Goal: Task Accomplishment & Management: Manage account settings

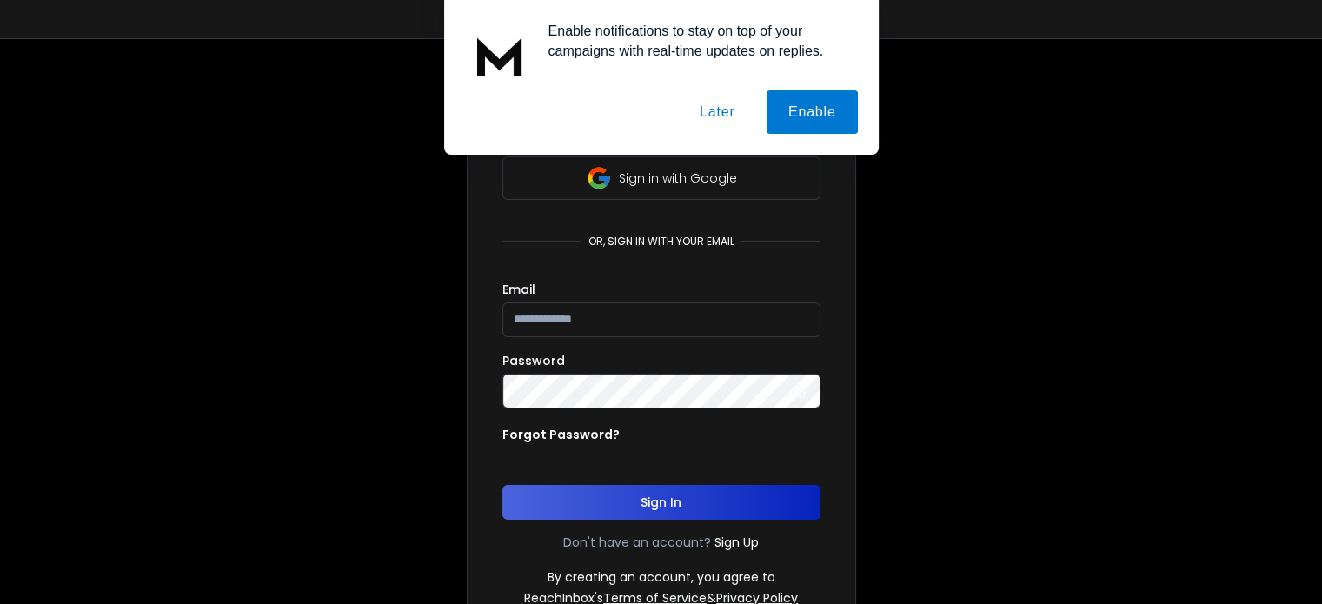
click at [603, 322] on input "email" at bounding box center [661, 319] width 318 height 35
paste input "**********"
type input "**********"
click at [733, 110] on button "Later" at bounding box center [717, 111] width 78 height 43
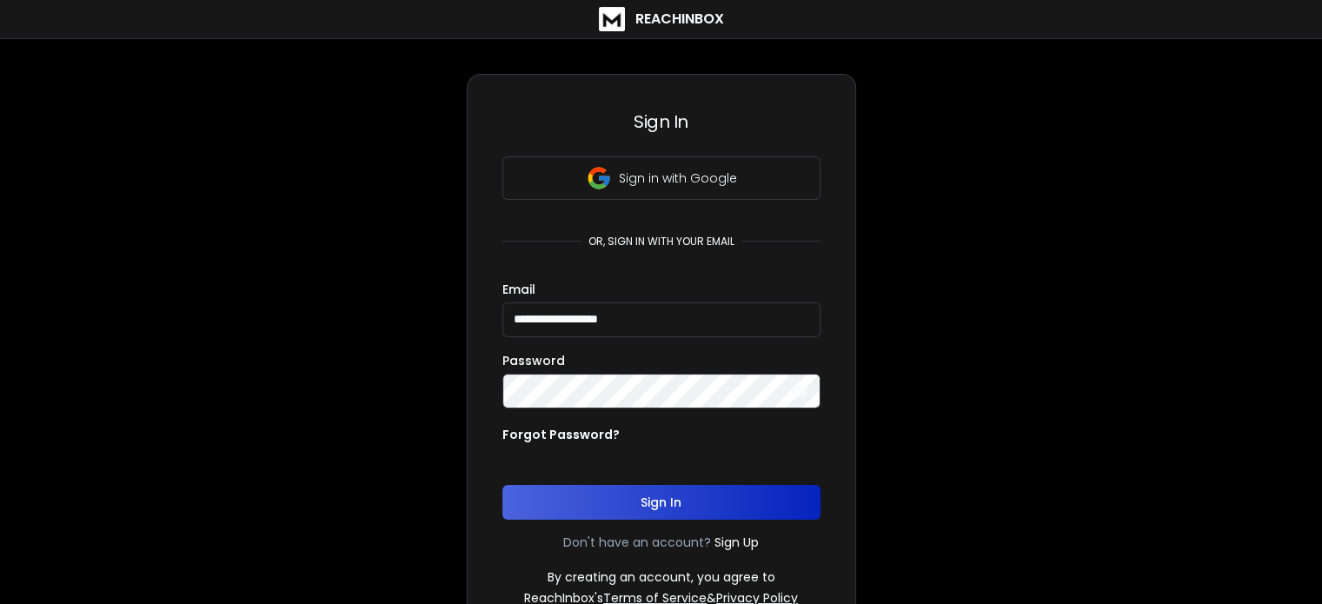
click at [670, 507] on button "Sign In" at bounding box center [661, 502] width 318 height 35
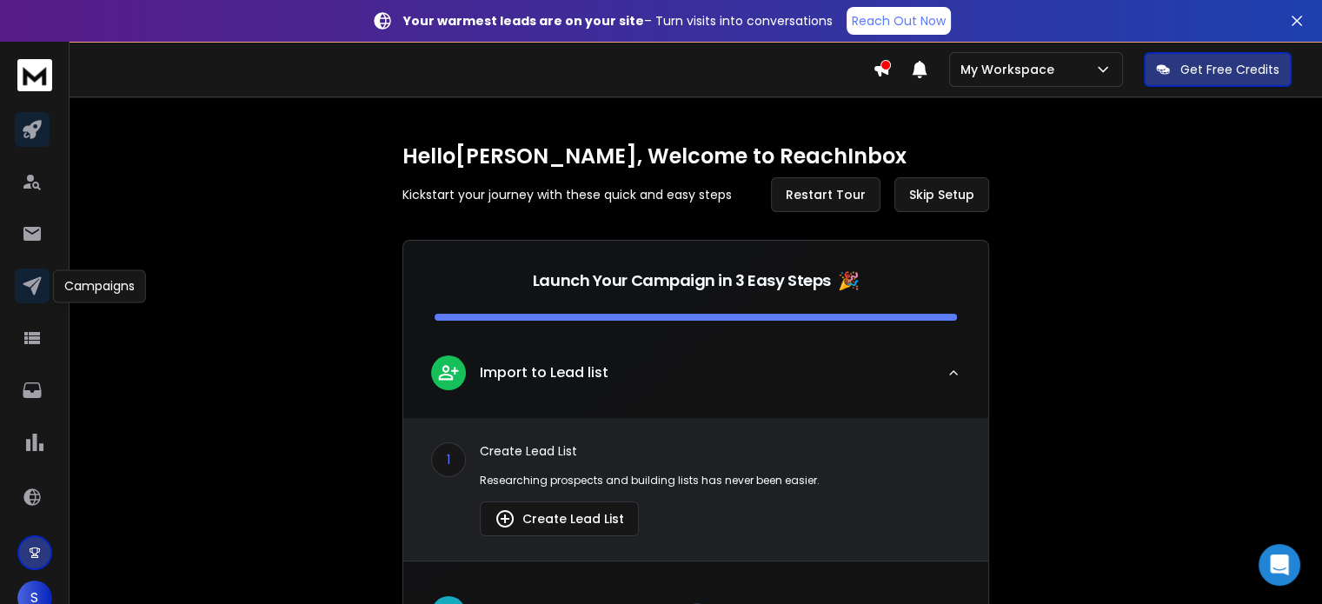
click at [25, 285] on icon at bounding box center [32, 285] width 18 height 18
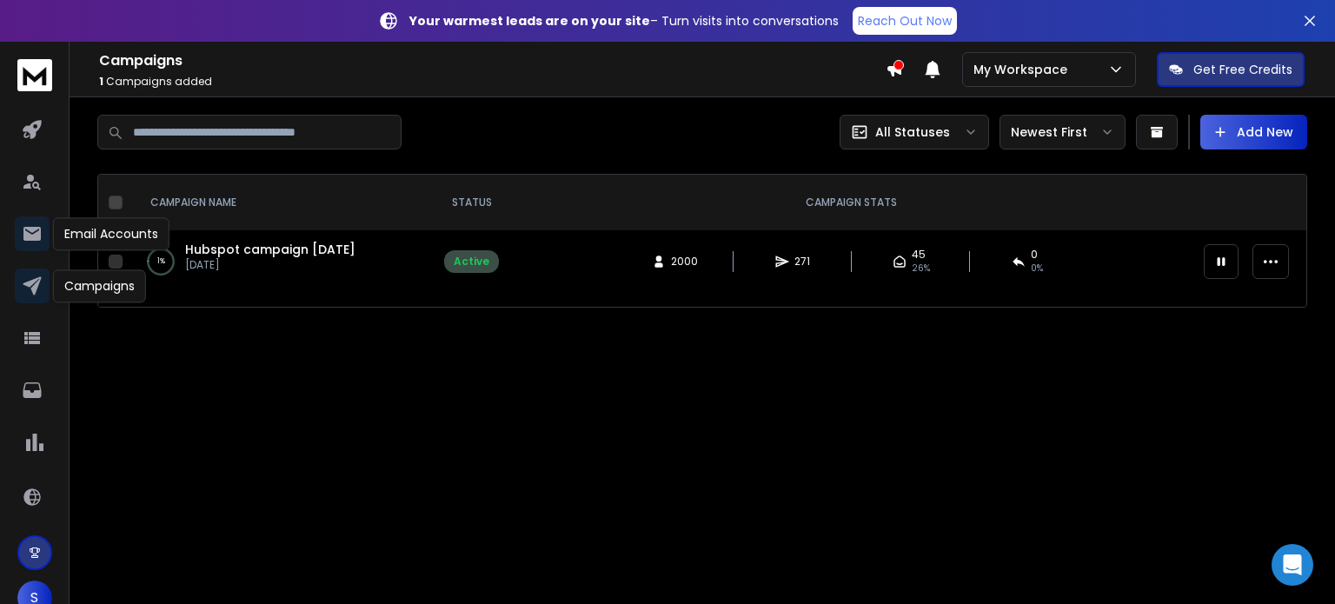
click at [37, 240] on icon at bounding box center [31, 234] width 17 height 14
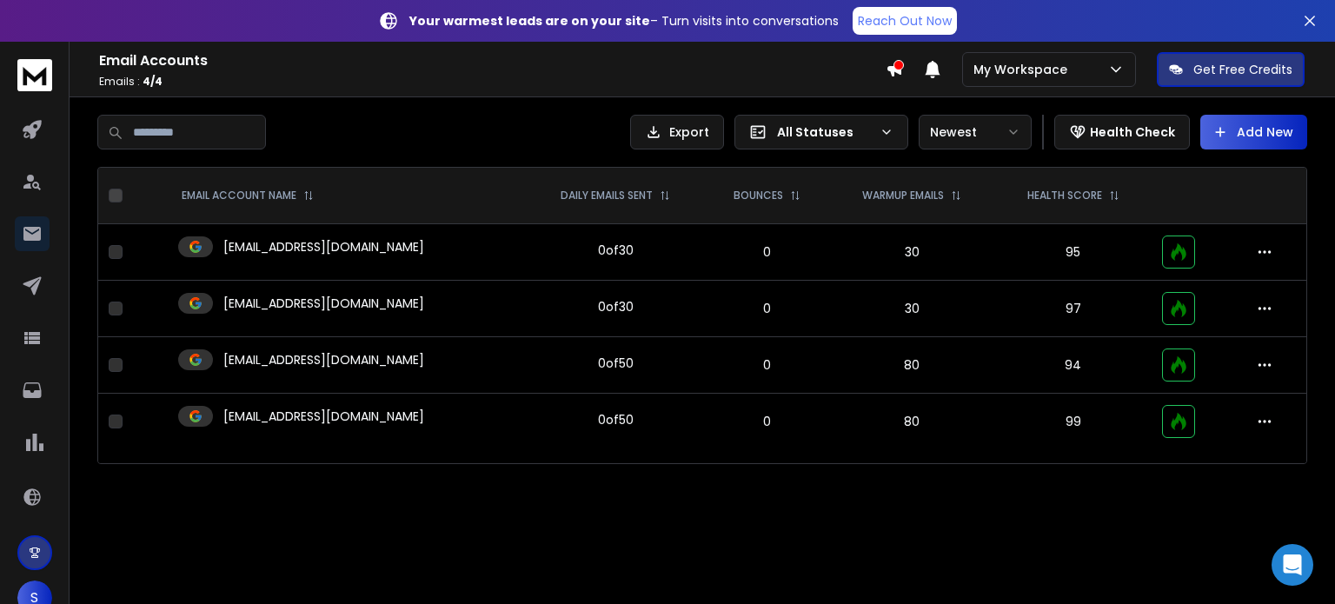
click at [1260, 256] on icon at bounding box center [1264, 252] width 16 height 16
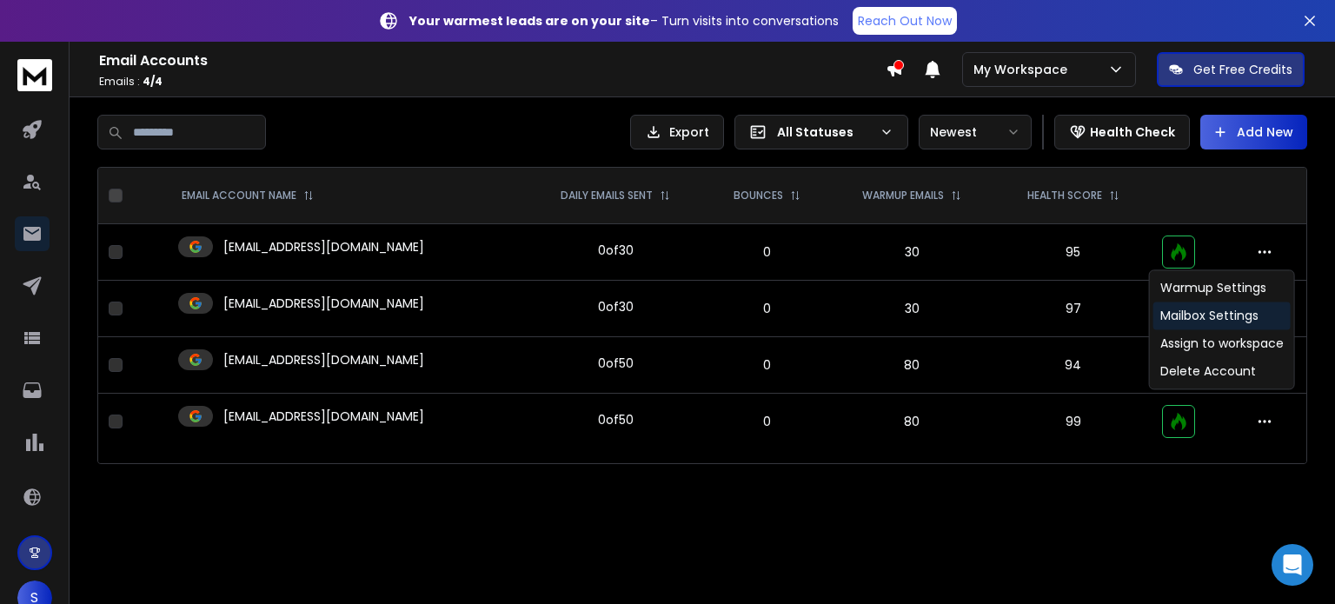
click at [1214, 309] on div "Mailbox Settings" at bounding box center [1221, 315] width 137 height 28
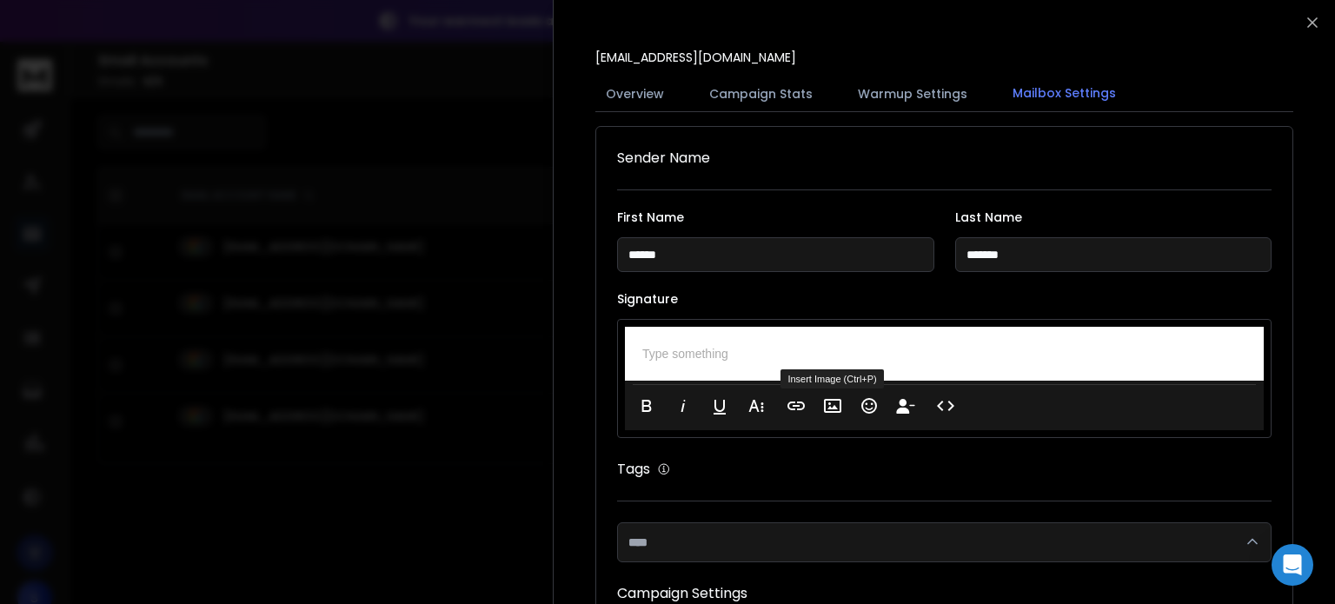
scroll to position [174, 0]
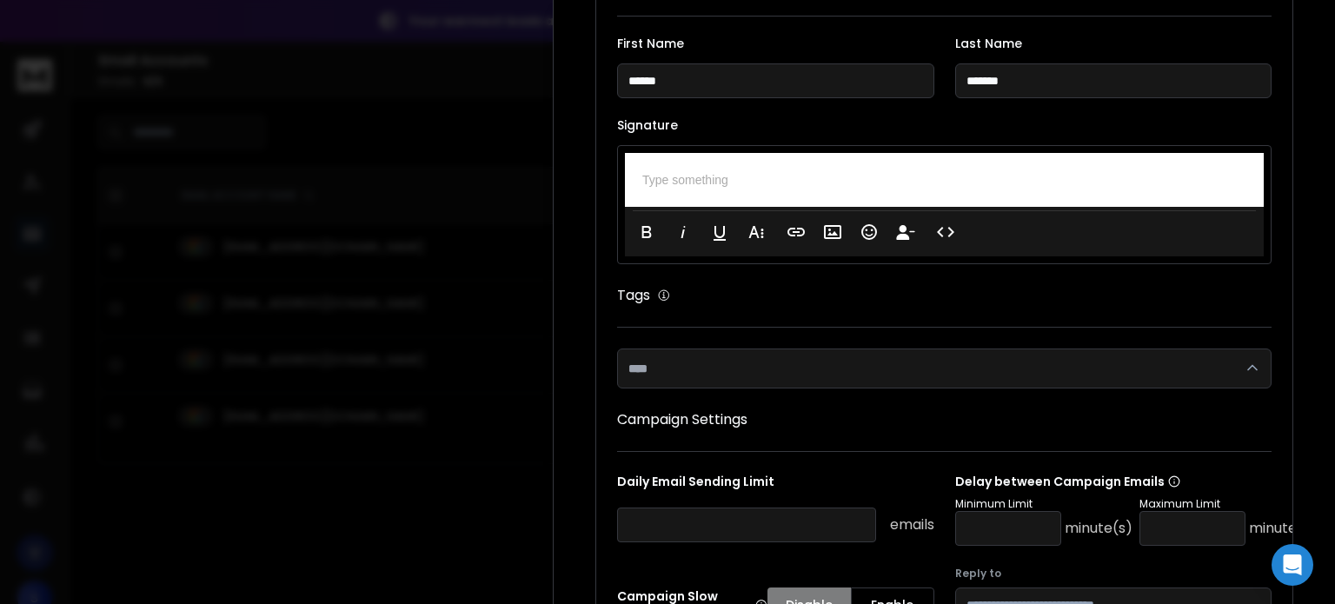
drag, startPoint x: 680, startPoint y: 521, endPoint x: 591, endPoint y: 516, distance: 89.6
click at [591, 516] on div "**********" at bounding box center [943, 487] width 739 height 1281
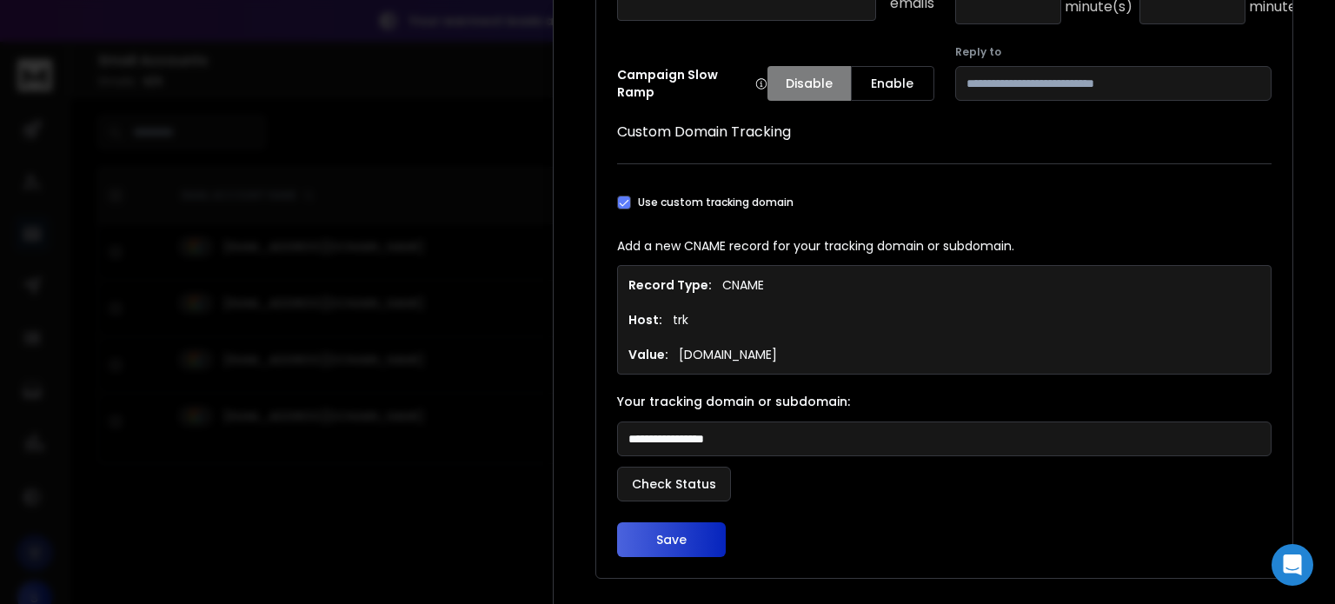
scroll to position [730, 0]
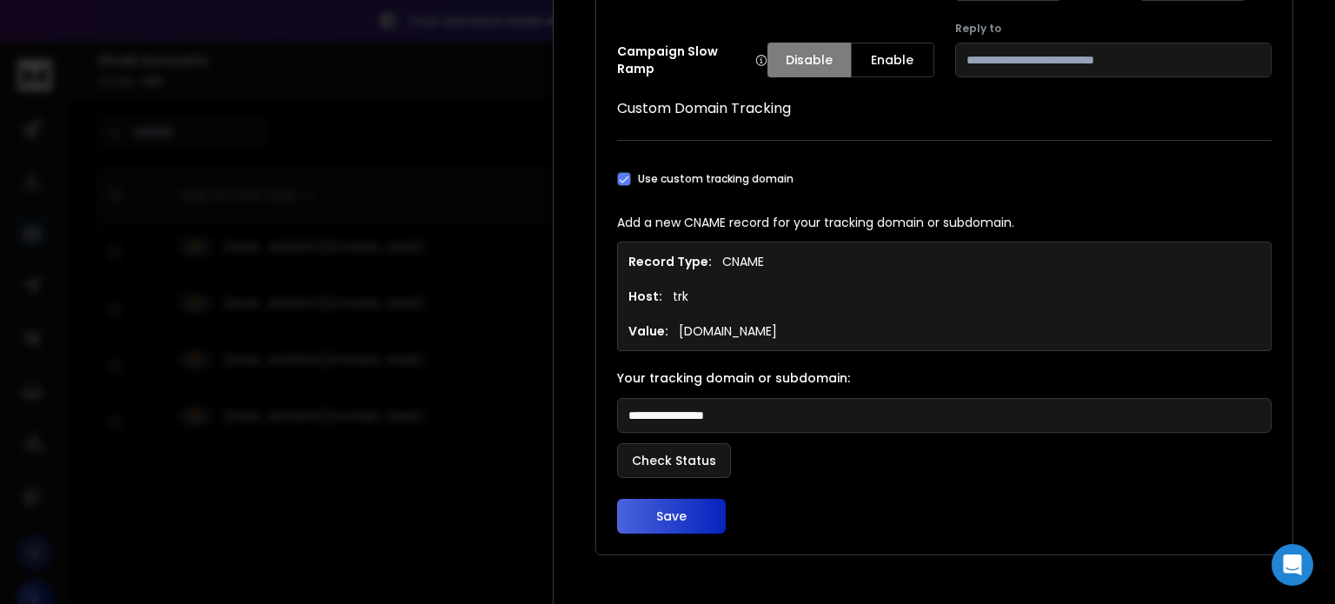
type input "**"
click at [681, 503] on button "Save" at bounding box center [671, 516] width 109 height 35
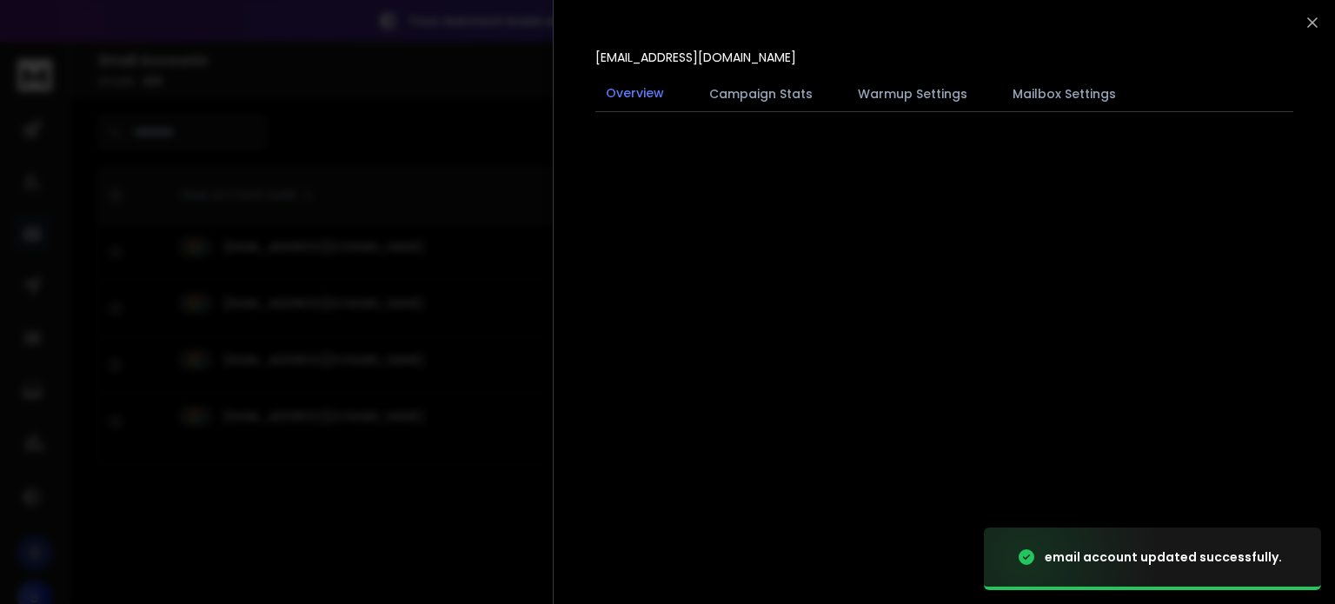
scroll to position [0, 0]
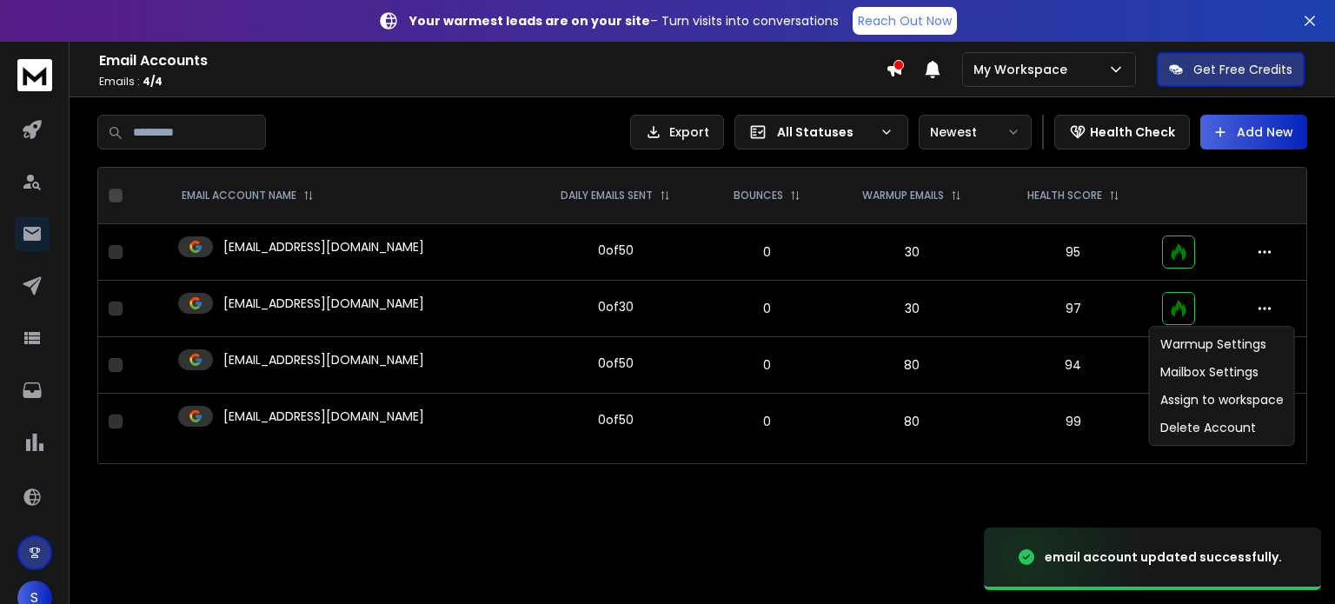
click at [1271, 305] on button at bounding box center [1263, 309] width 63 height 30
click at [1248, 364] on div "Mailbox Settings" at bounding box center [1221, 372] width 137 height 28
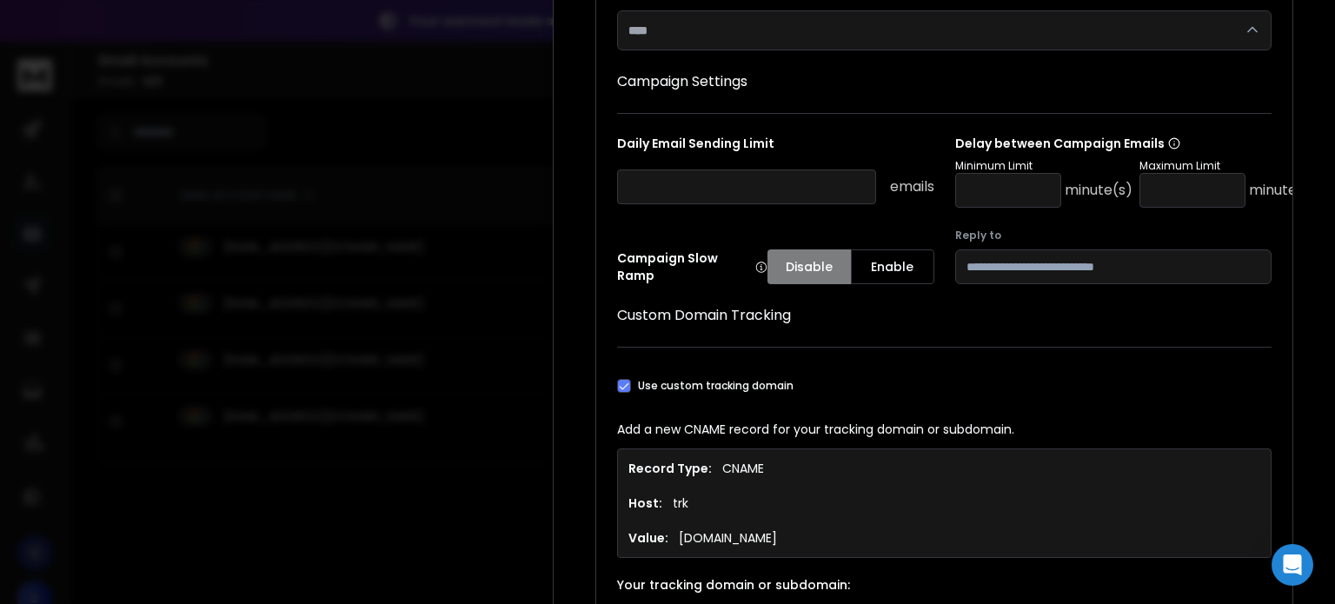
scroll to position [521, 0]
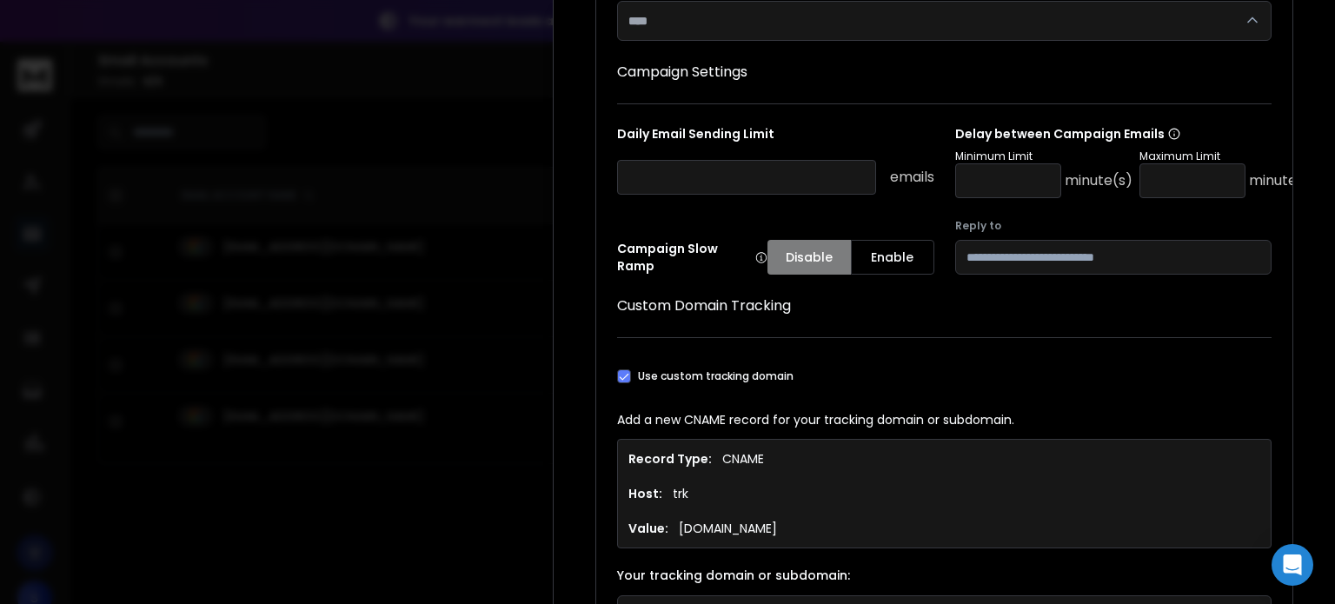
drag, startPoint x: 670, startPoint y: 182, endPoint x: 611, endPoint y: 170, distance: 60.3
click at [611, 170] on div "**********" at bounding box center [944, 179] width 698 height 1148
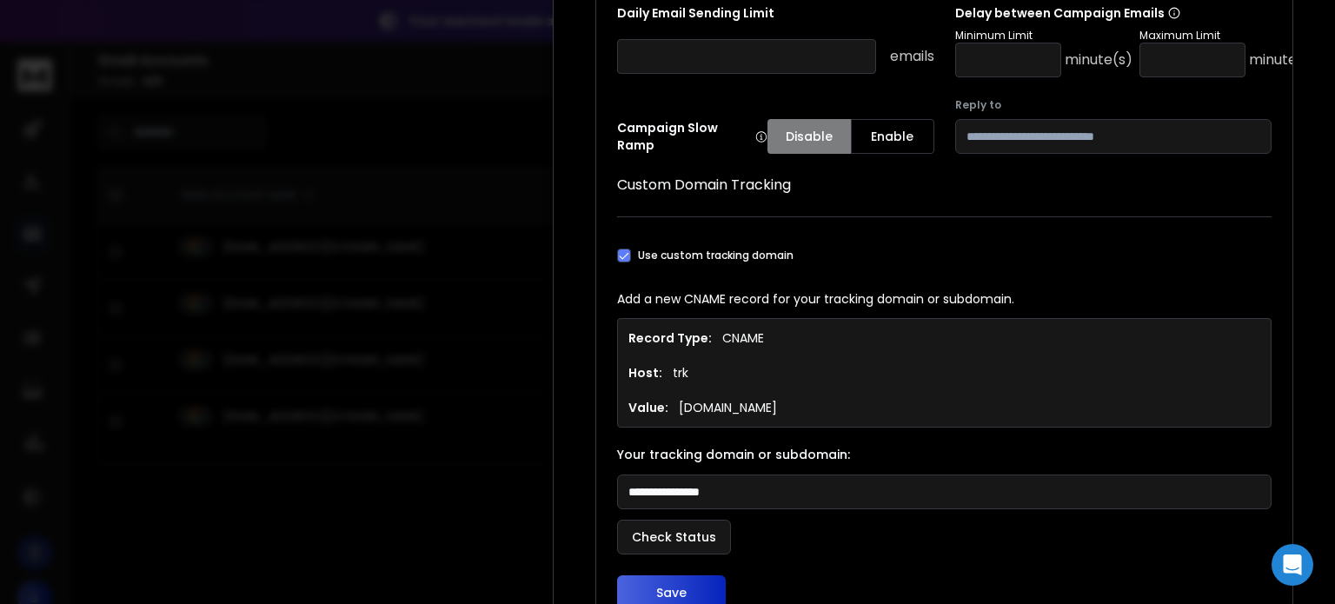
scroll to position [730, 0]
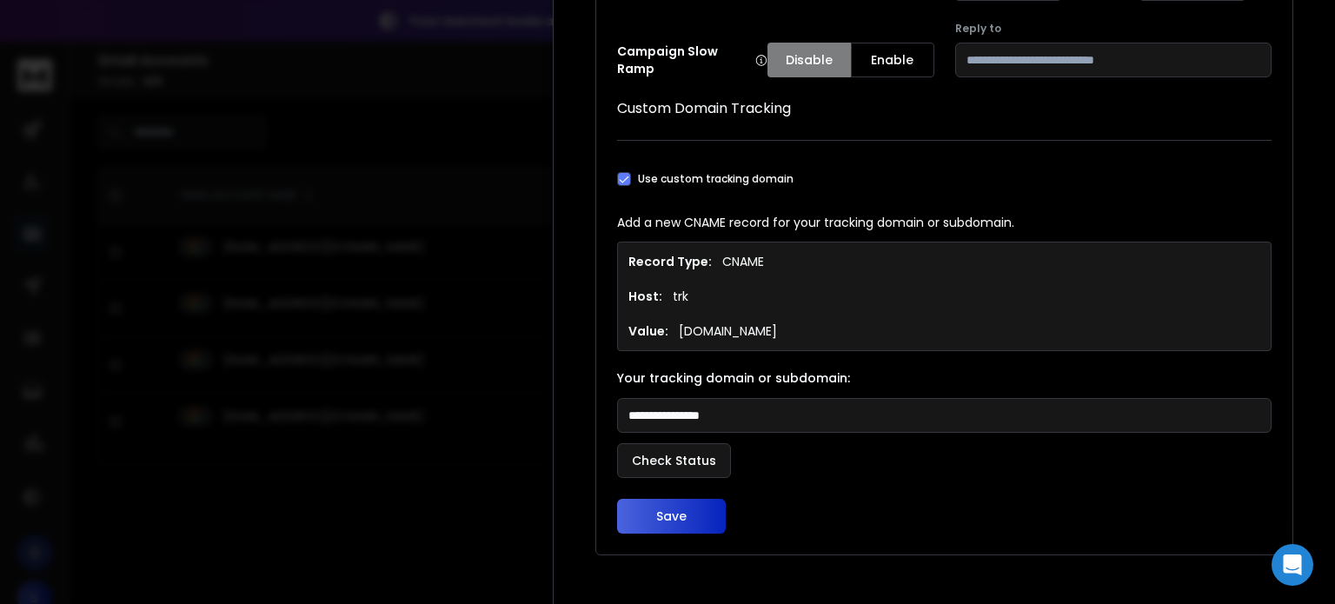
type input "**"
click at [678, 499] on button "Save" at bounding box center [671, 516] width 109 height 35
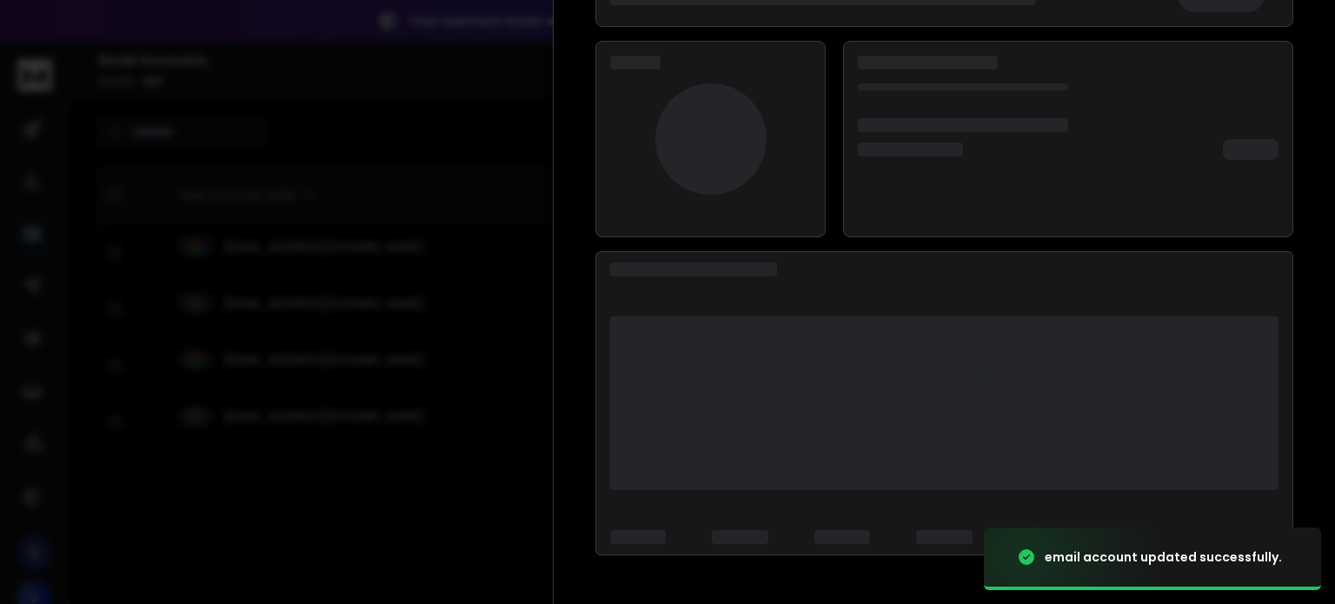
scroll to position [540, 0]
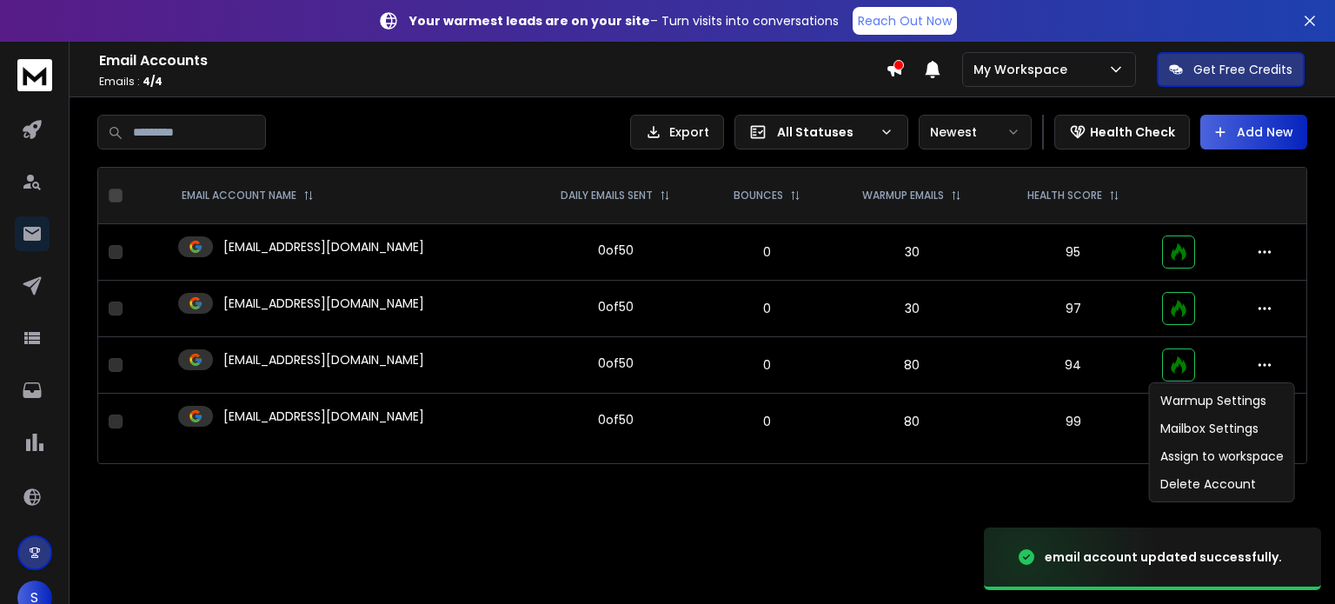
click at [1259, 364] on icon at bounding box center [1264, 365] width 16 height 16
click at [1223, 433] on div "Mailbox Settings" at bounding box center [1221, 428] width 137 height 28
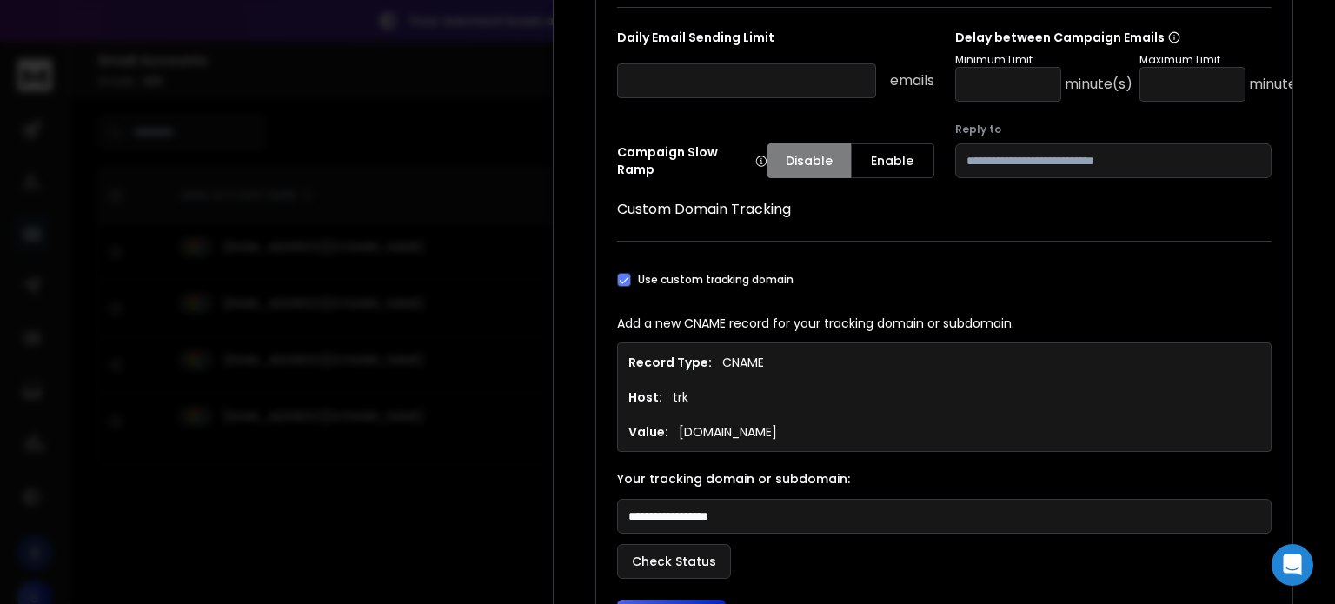
scroll to position [469, 0]
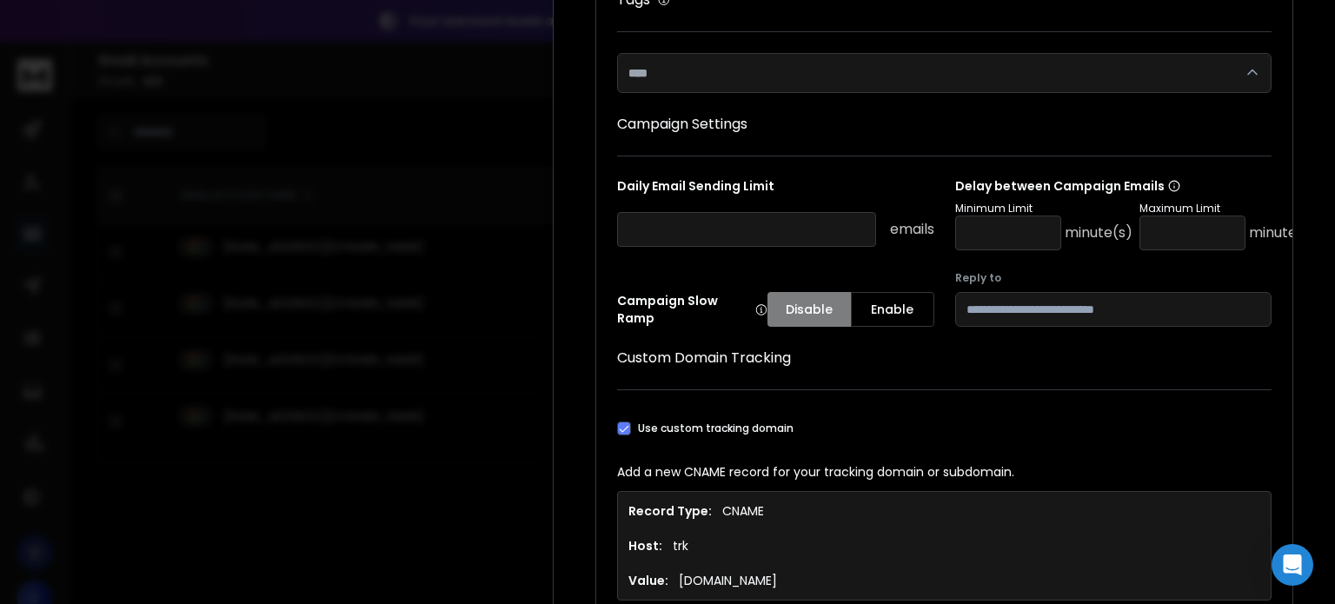
drag, startPoint x: 699, startPoint y: 230, endPoint x: 548, endPoint y: 208, distance: 152.0
click at [548, 208] on body "Your warmest leads are on your site – Turn visits into conversations Reach Out …" at bounding box center [667, 302] width 1335 height 604
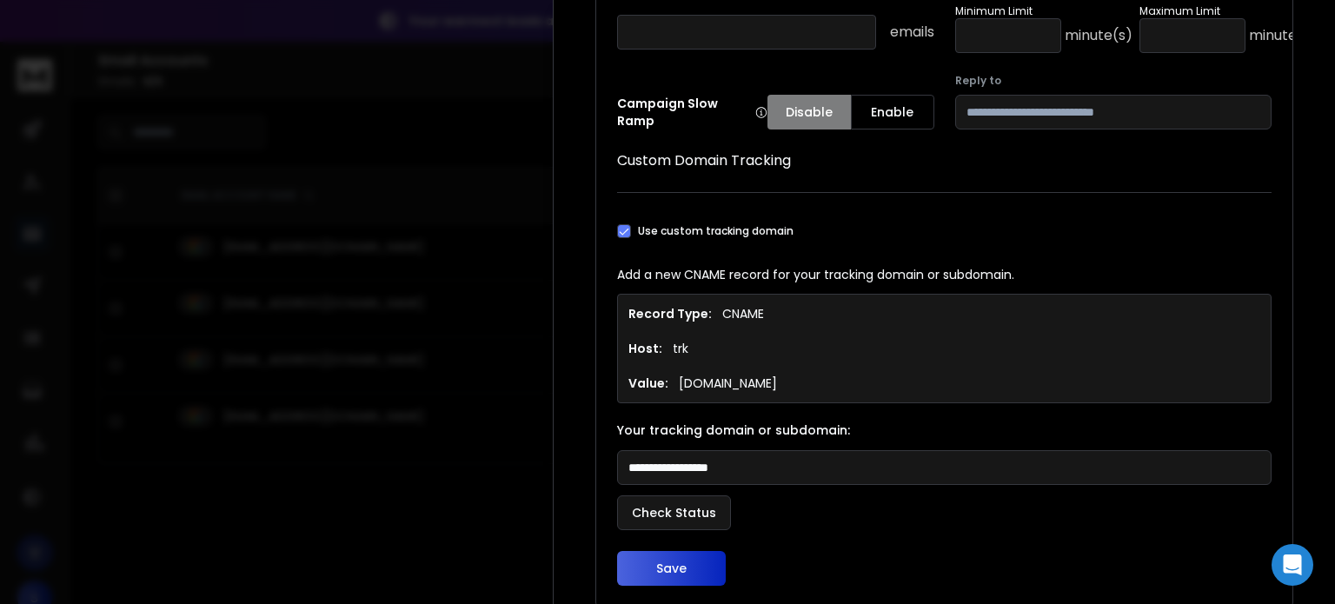
scroll to position [730, 0]
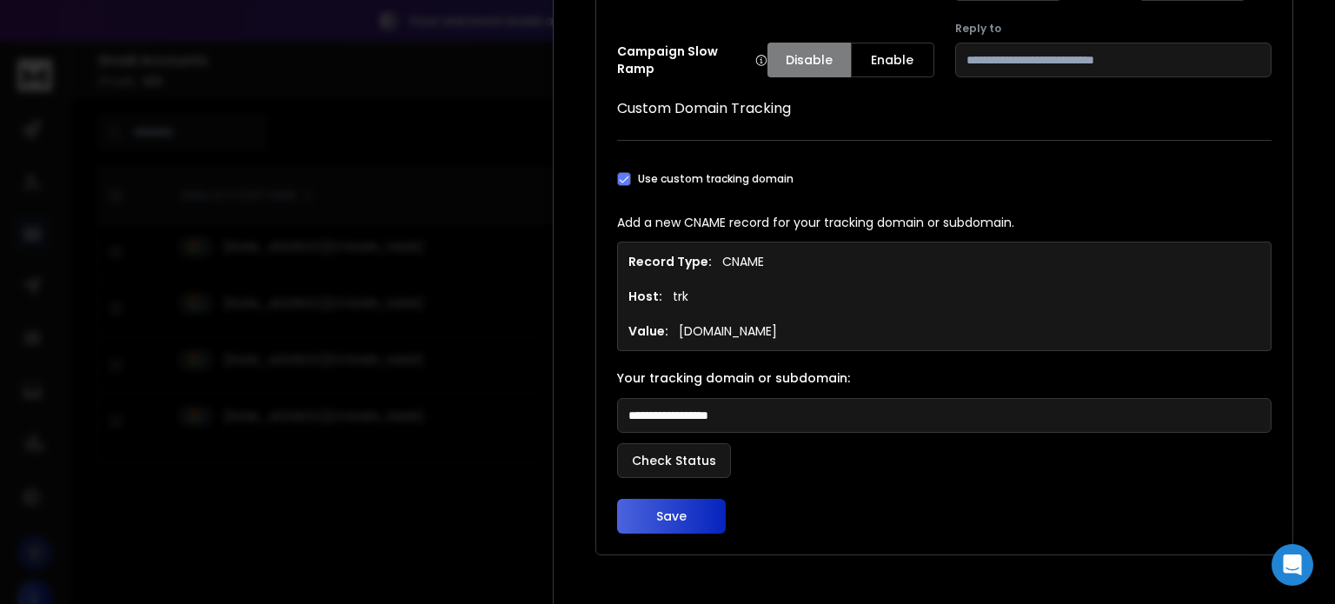
type input "***"
click at [657, 499] on button "Save" at bounding box center [671, 516] width 109 height 35
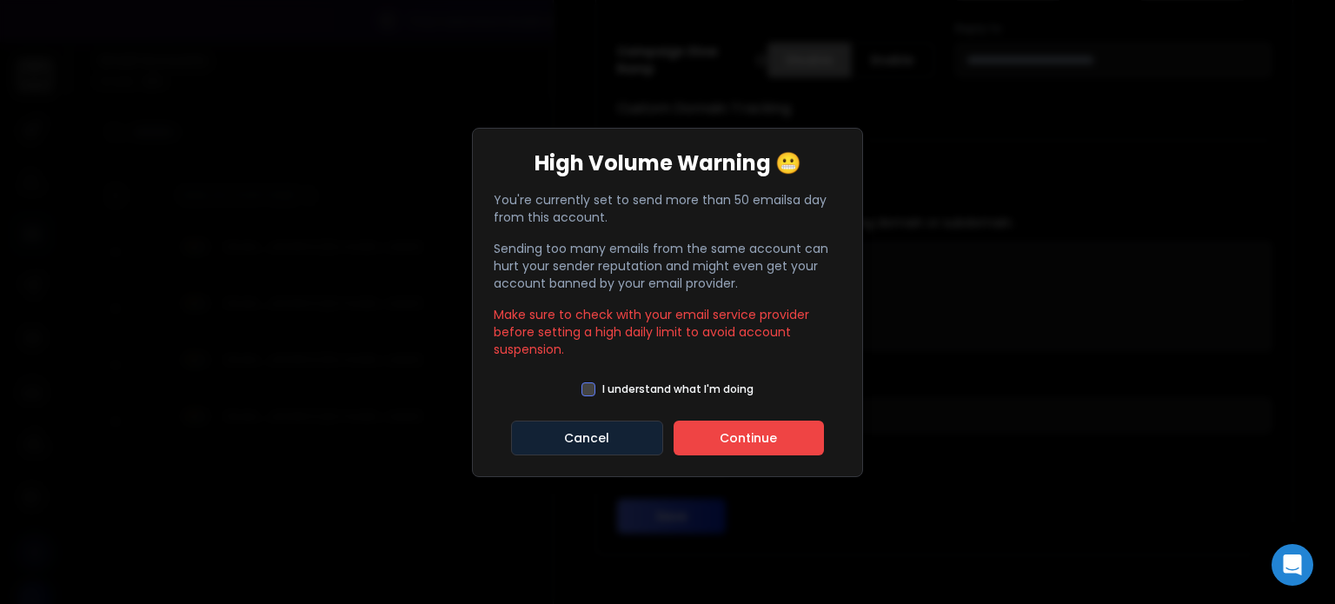
click at [601, 434] on button "Cancel" at bounding box center [587, 438] width 152 height 35
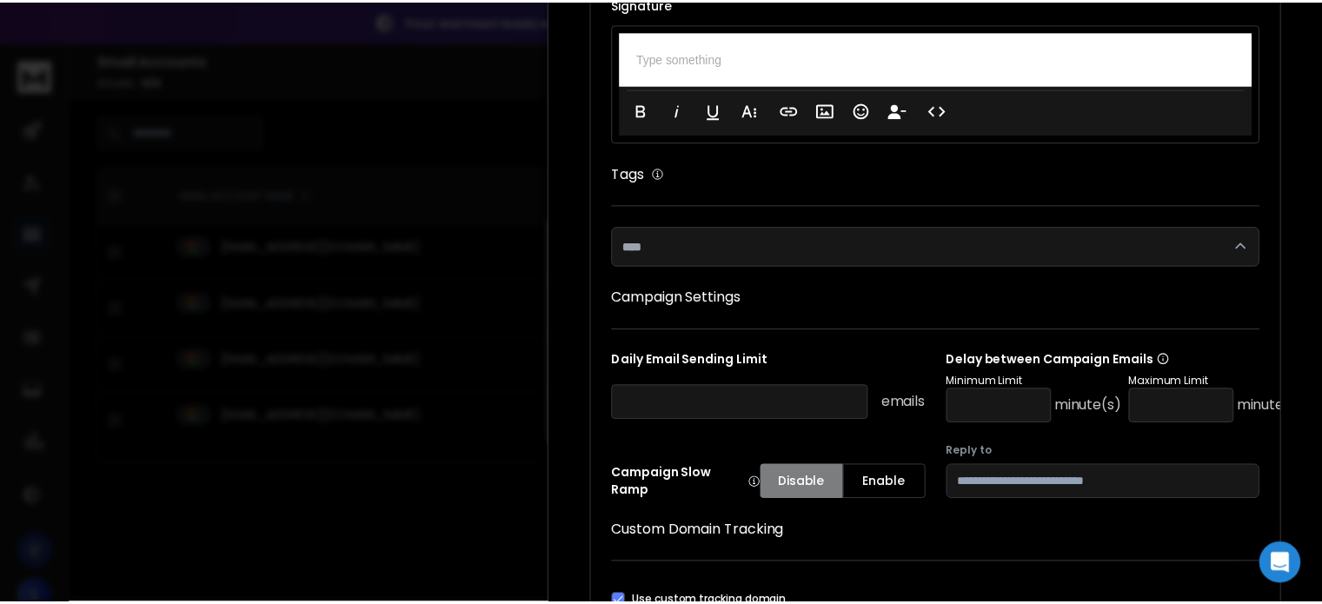
scroll to position [0, 0]
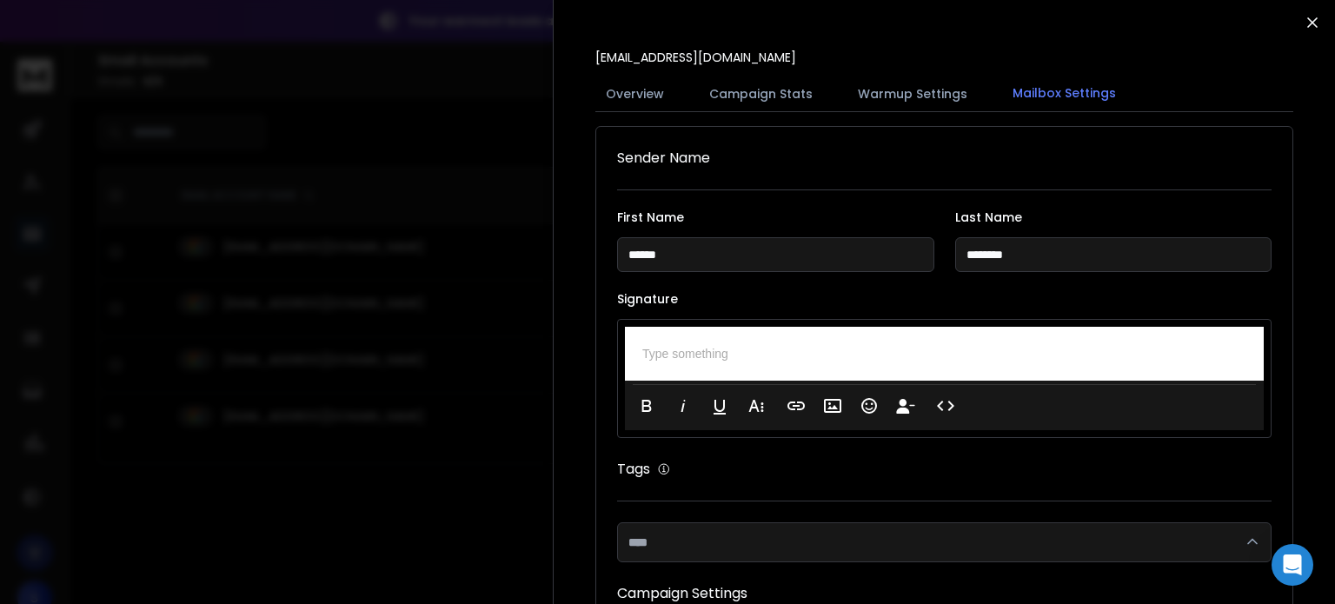
click at [1303, 21] on icon "button" at bounding box center [1311, 22] width 17 height 17
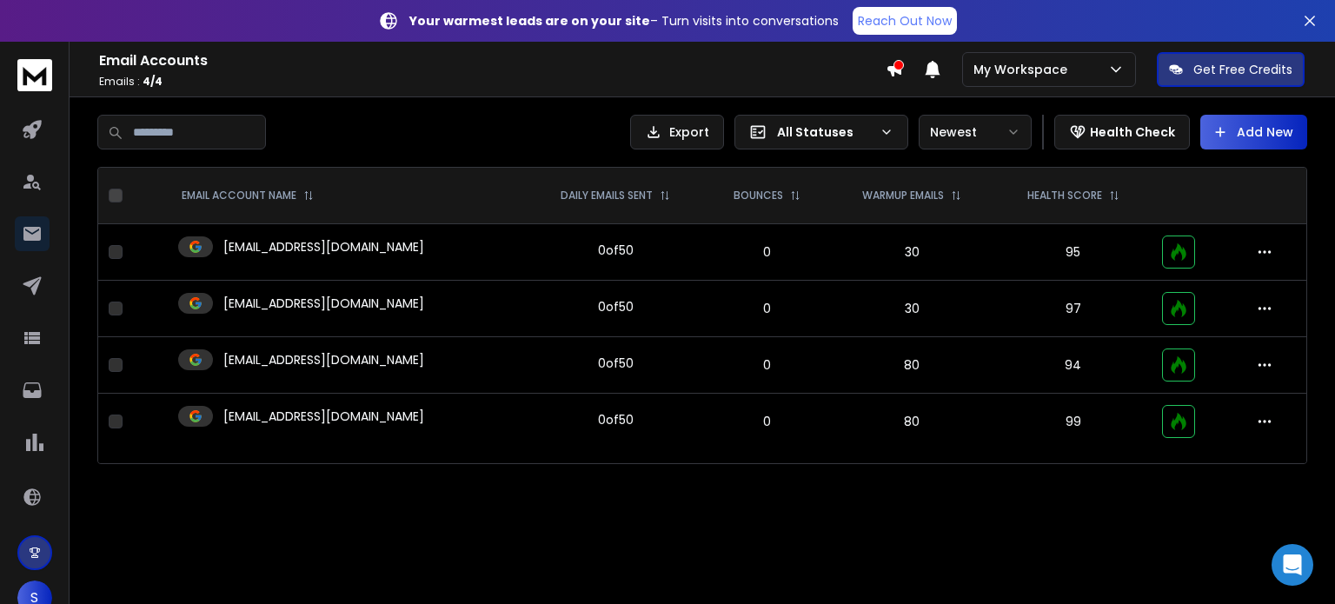
click at [813, 506] on div "Your warmest leads are on your site – Turn visits into conversations Reach Out …" at bounding box center [667, 302] width 1335 height 604
click at [28, 288] on icon at bounding box center [32, 285] width 21 height 21
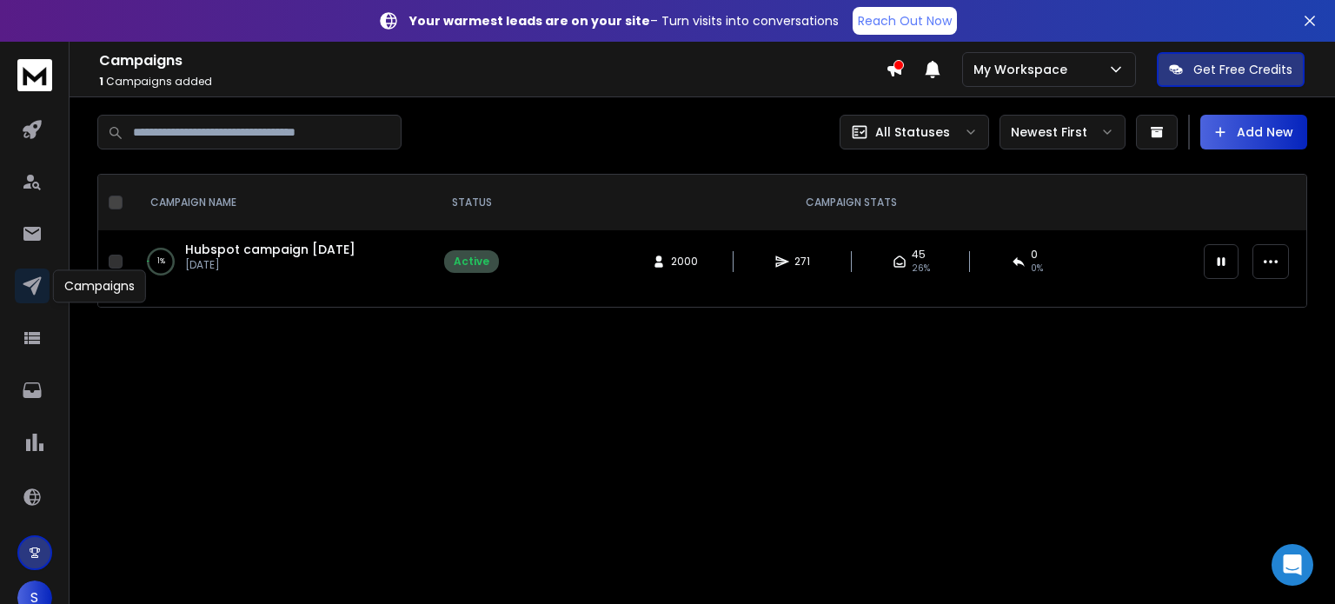
click at [274, 250] on span "Hubspot campaign [DATE]" at bounding box center [270, 249] width 170 height 17
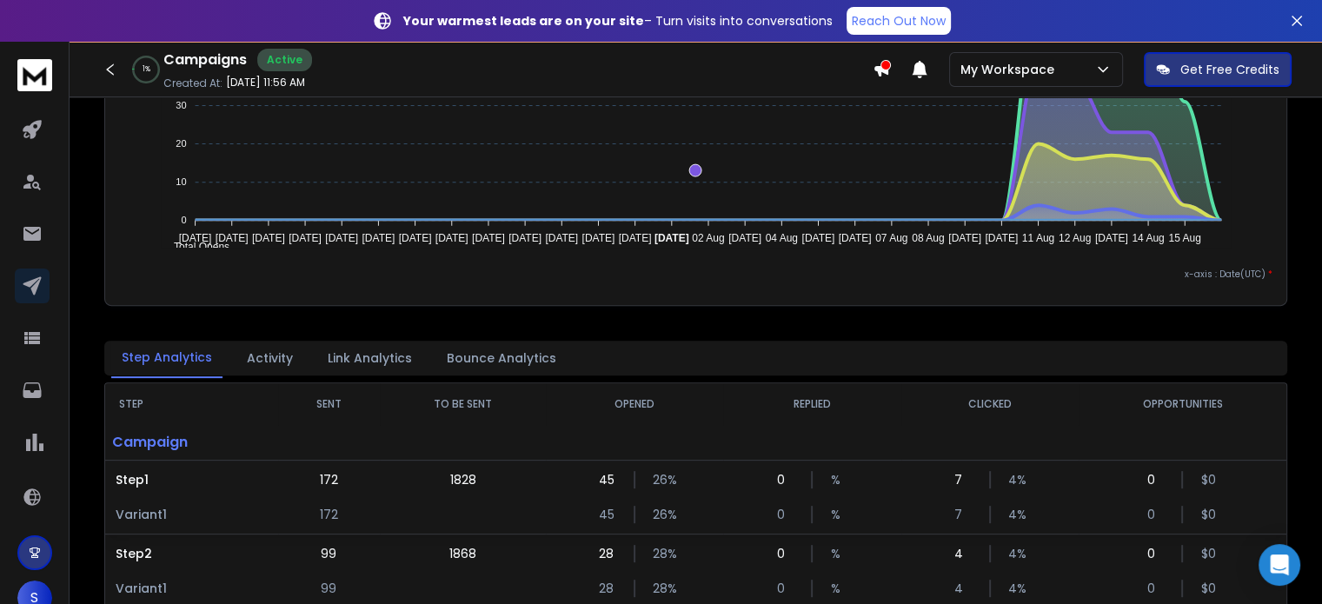
scroll to position [595, 0]
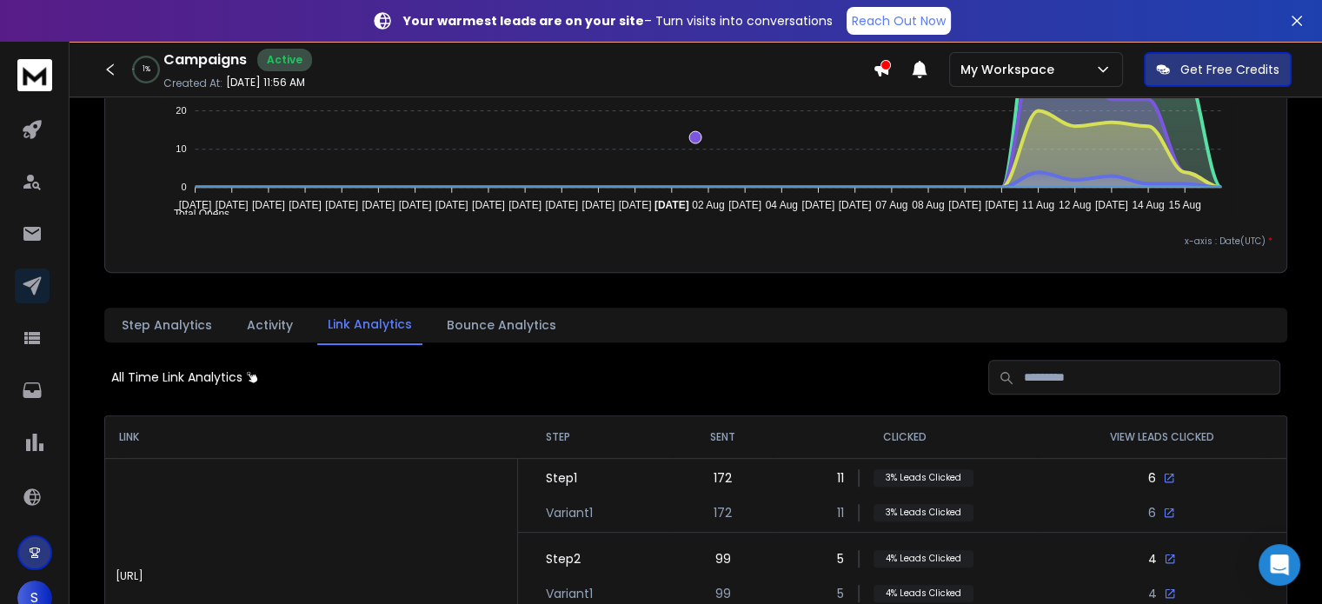
click at [396, 317] on button "Link Analytics" at bounding box center [369, 325] width 105 height 40
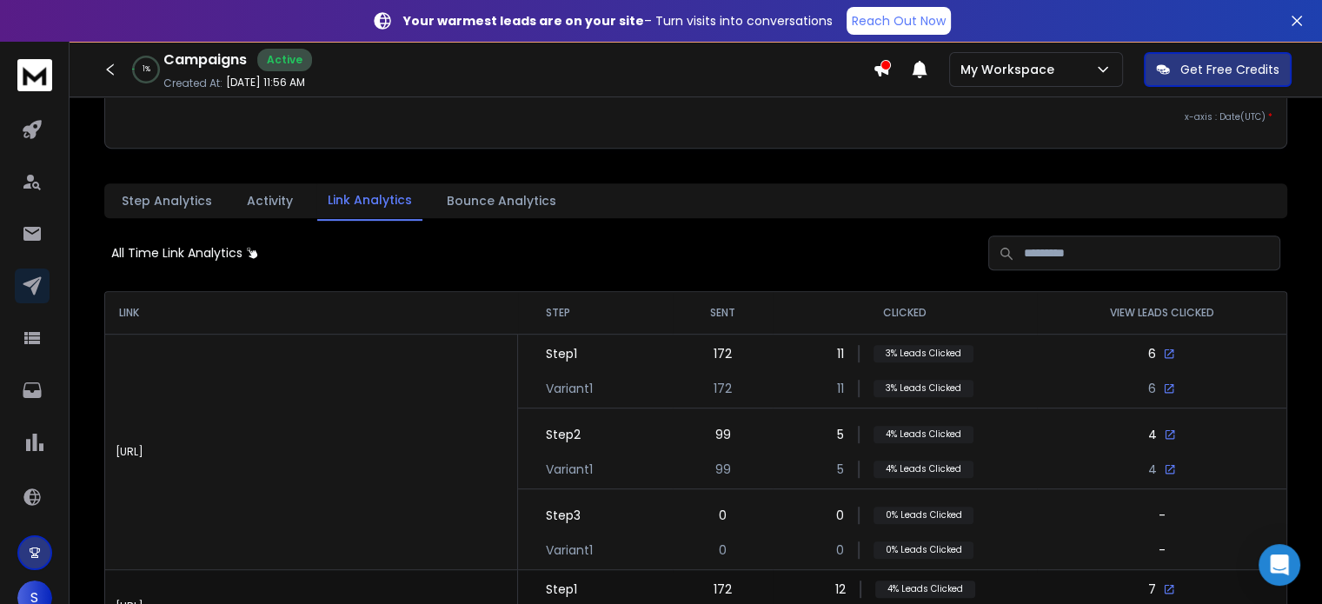
scroll to position [682, 0]
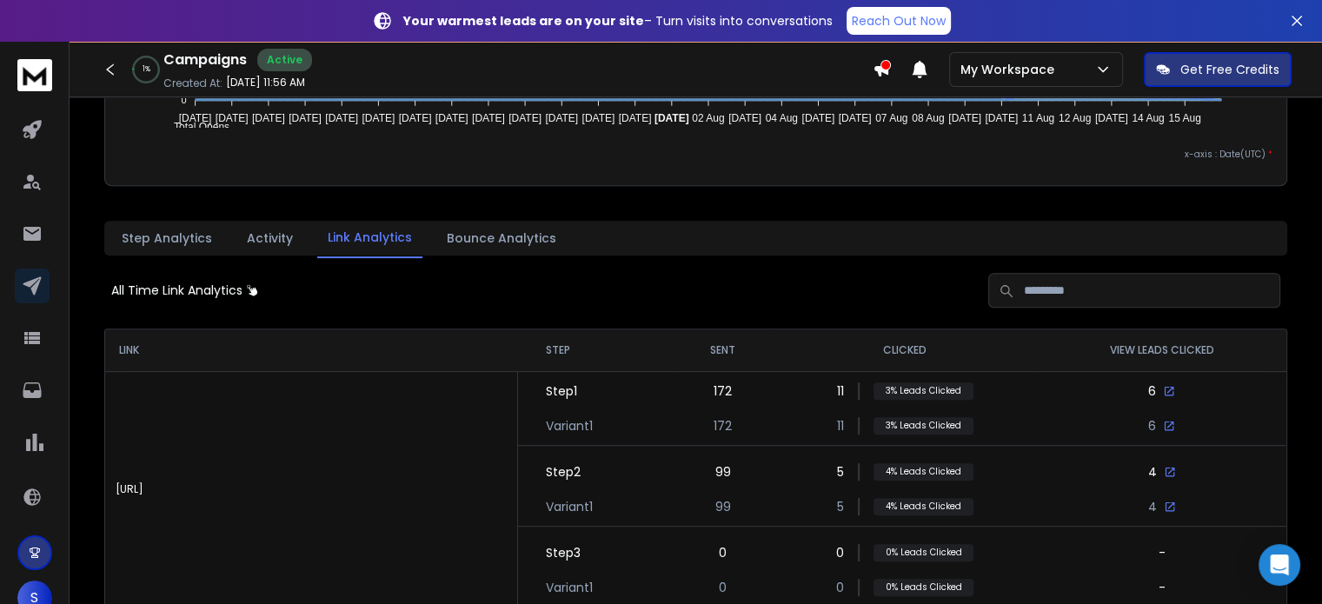
click at [1167, 388] on icon at bounding box center [1169, 391] width 12 height 12
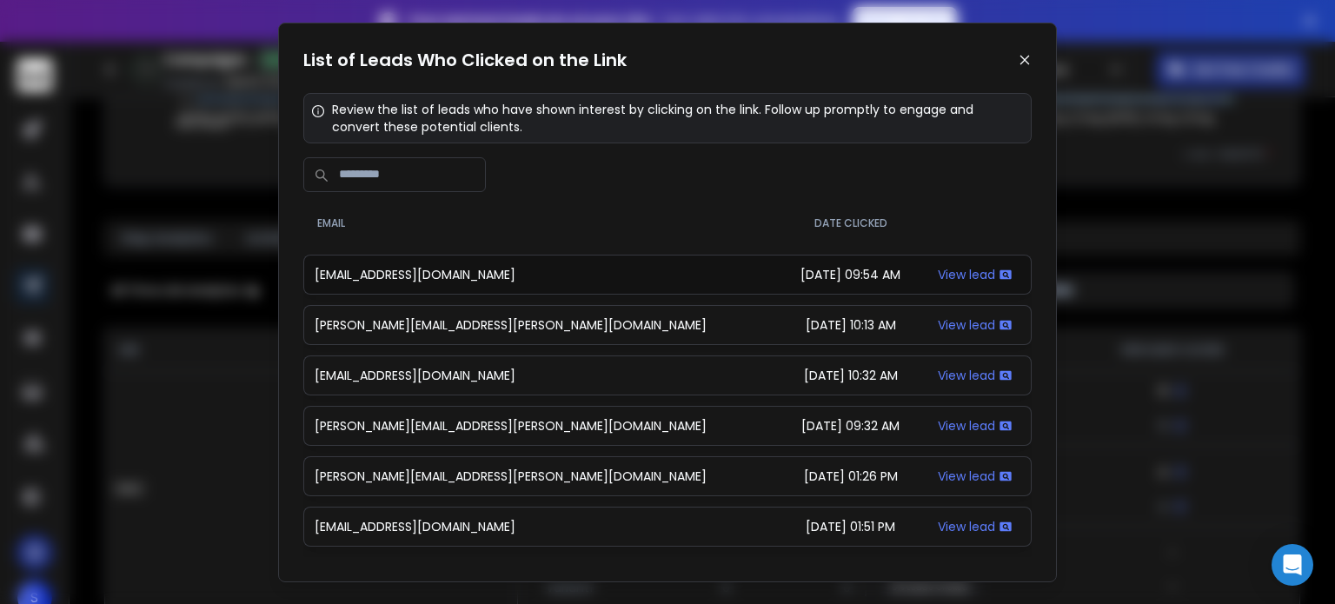
drag, startPoint x: 528, startPoint y: 279, endPoint x: 375, endPoint y: 279, distance: 152.9
click at [375, 279] on td "[EMAIL_ADDRESS][DOMAIN_NAME]" at bounding box center [541, 275] width 477 height 40
copy td "[DOMAIN_NAME]"
click at [1028, 65] on icon at bounding box center [1024, 60] width 14 height 14
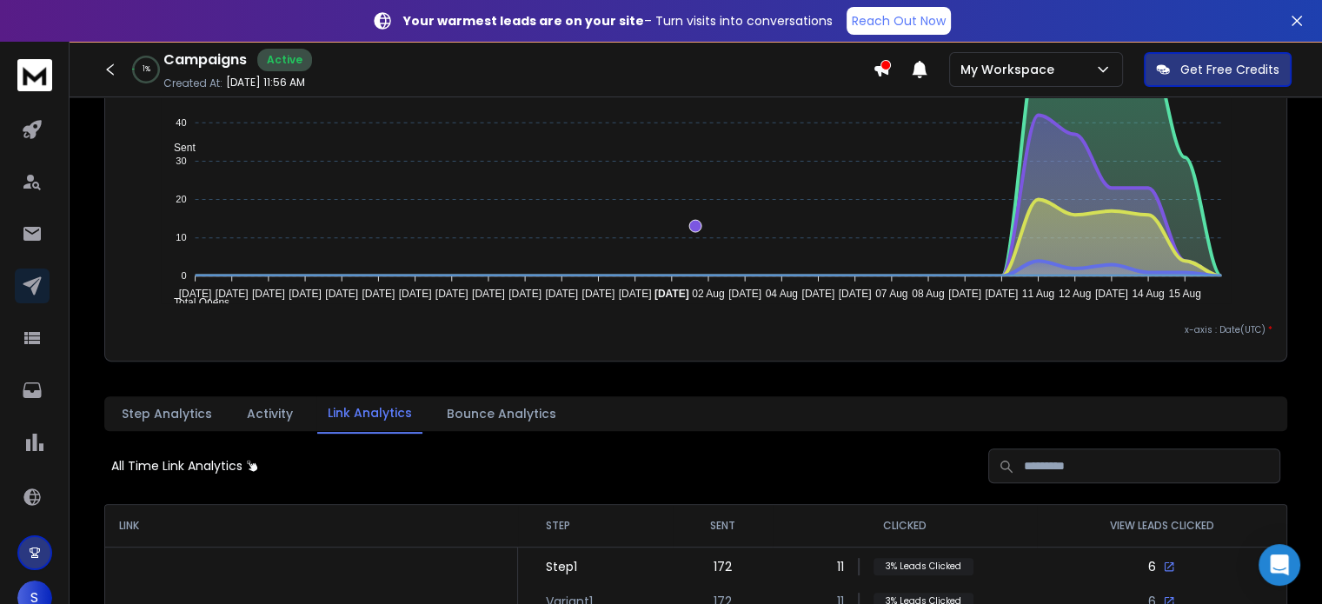
scroll to position [508, 0]
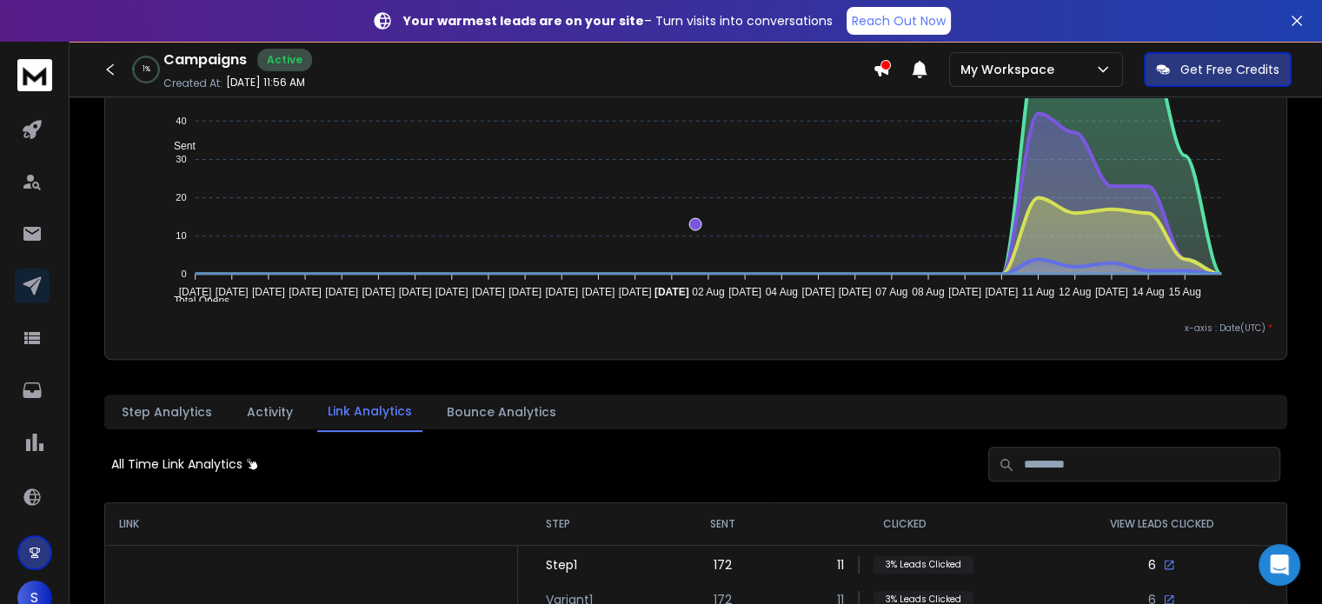
click at [170, 412] on button "Step Analytics" at bounding box center [166, 412] width 111 height 38
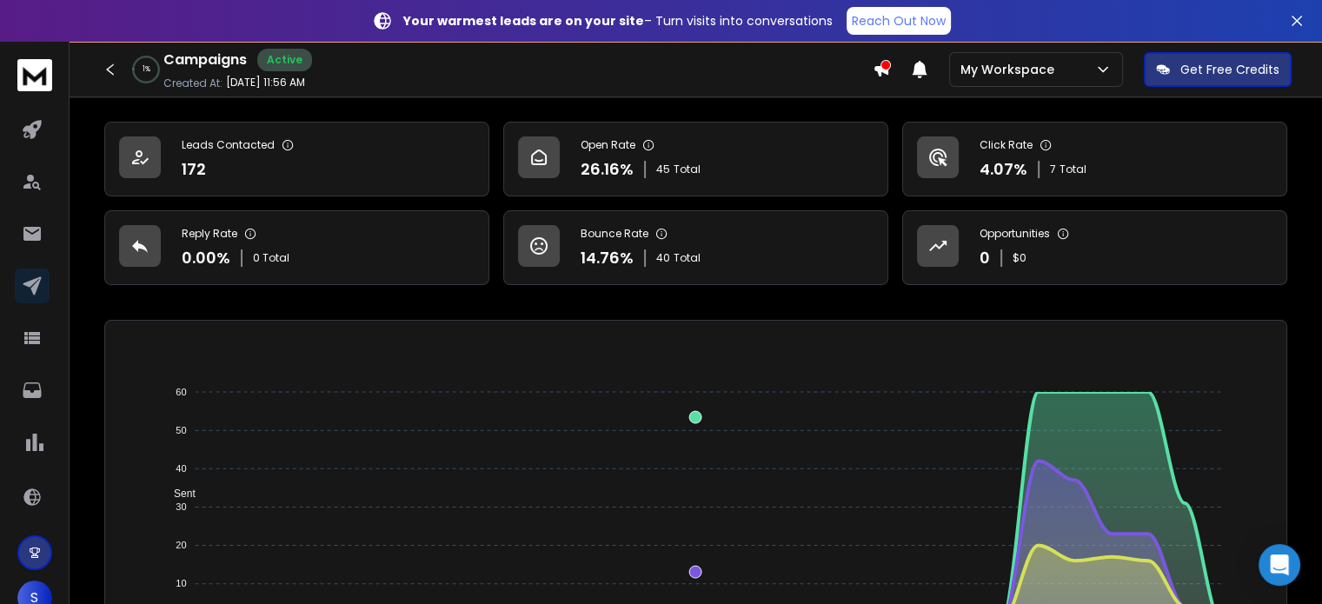
scroll to position [0, 0]
